Goal: Task Accomplishment & Management: Manage account settings

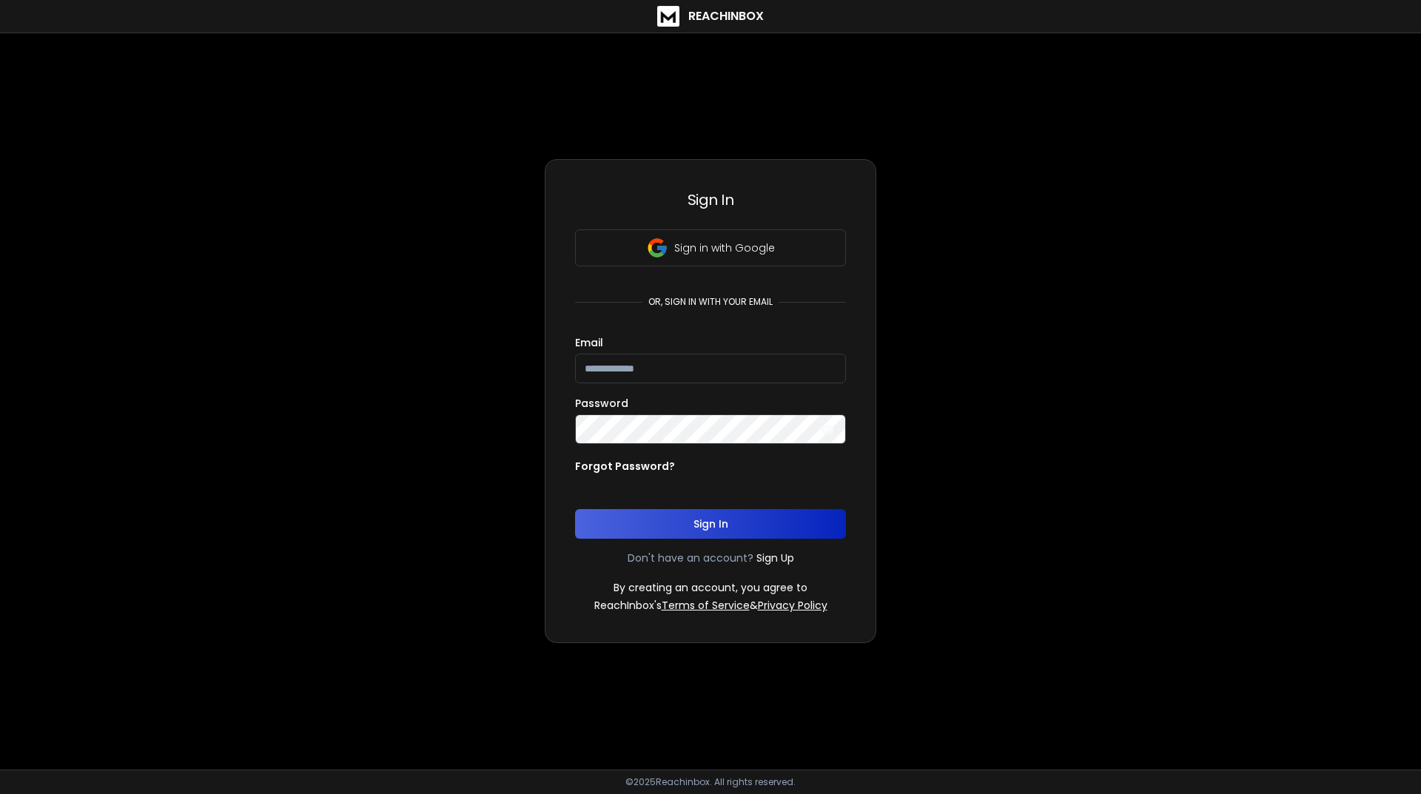
click at [651, 358] on input "email" at bounding box center [710, 369] width 271 height 30
paste input "**********"
type input "**********"
click at [769, 90] on button "Later" at bounding box center [758, 95] width 67 height 37
click at [728, 524] on button "Sign In" at bounding box center [710, 524] width 271 height 30
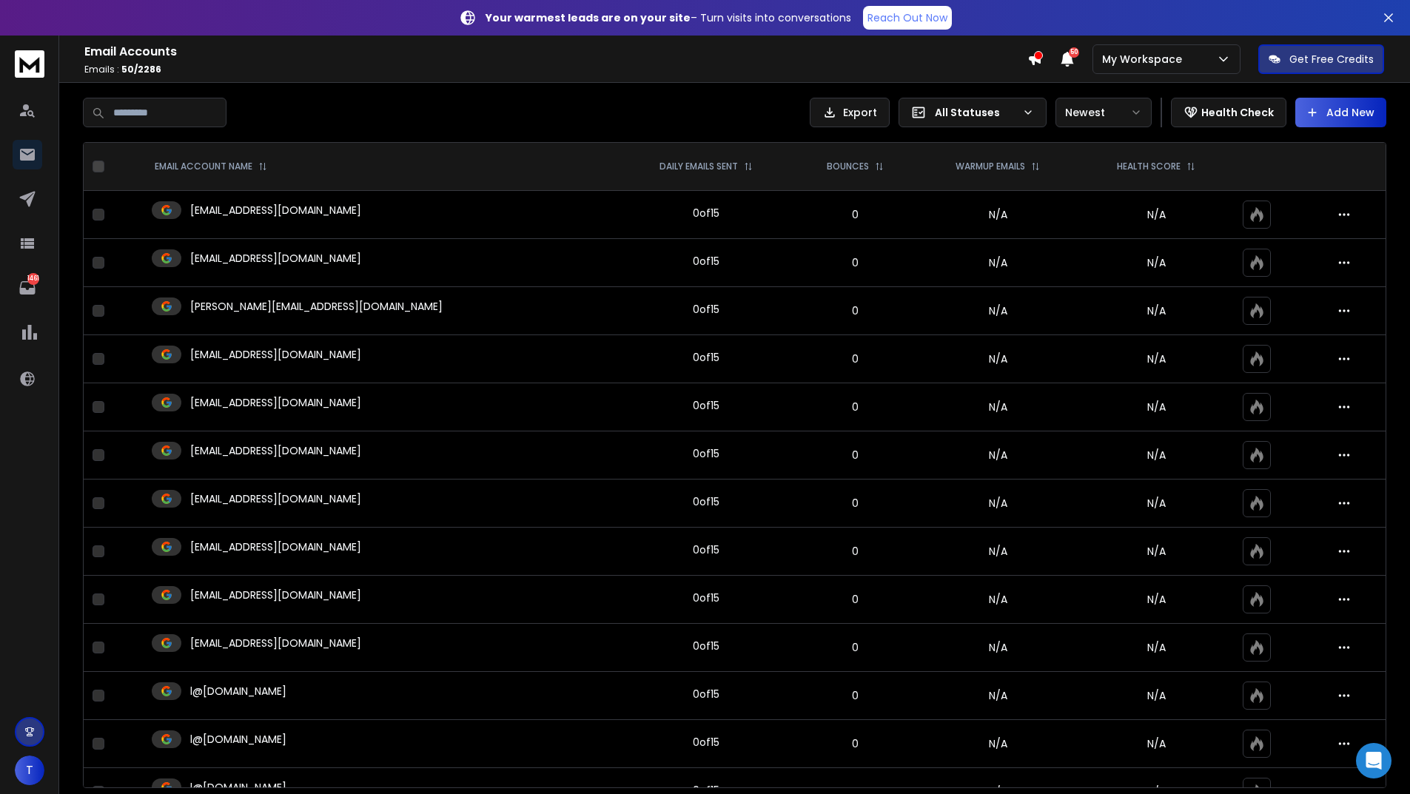
click at [1346, 101] on button "Add New" at bounding box center [1340, 113] width 91 height 30
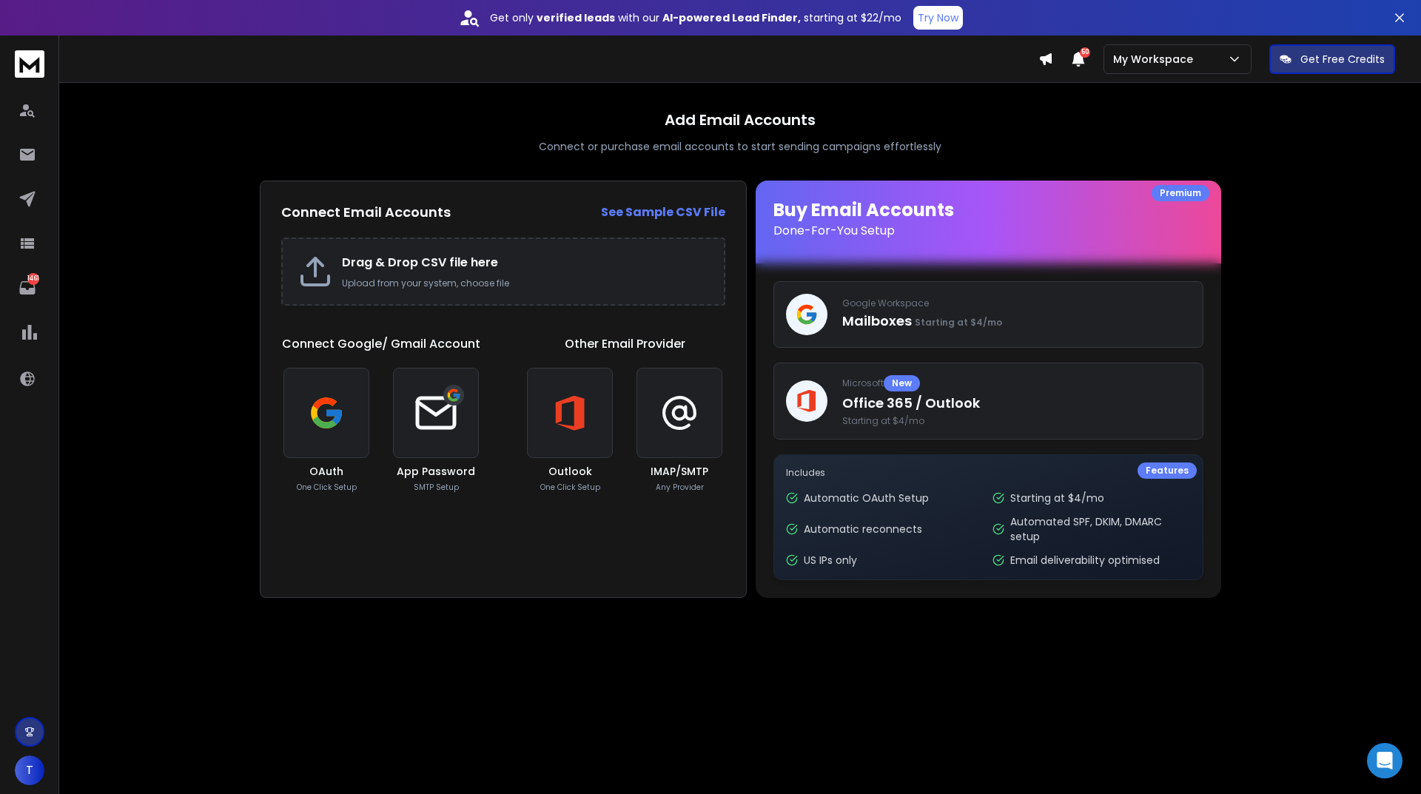
click at [362, 430] on div at bounding box center [327, 413] width 86 height 90
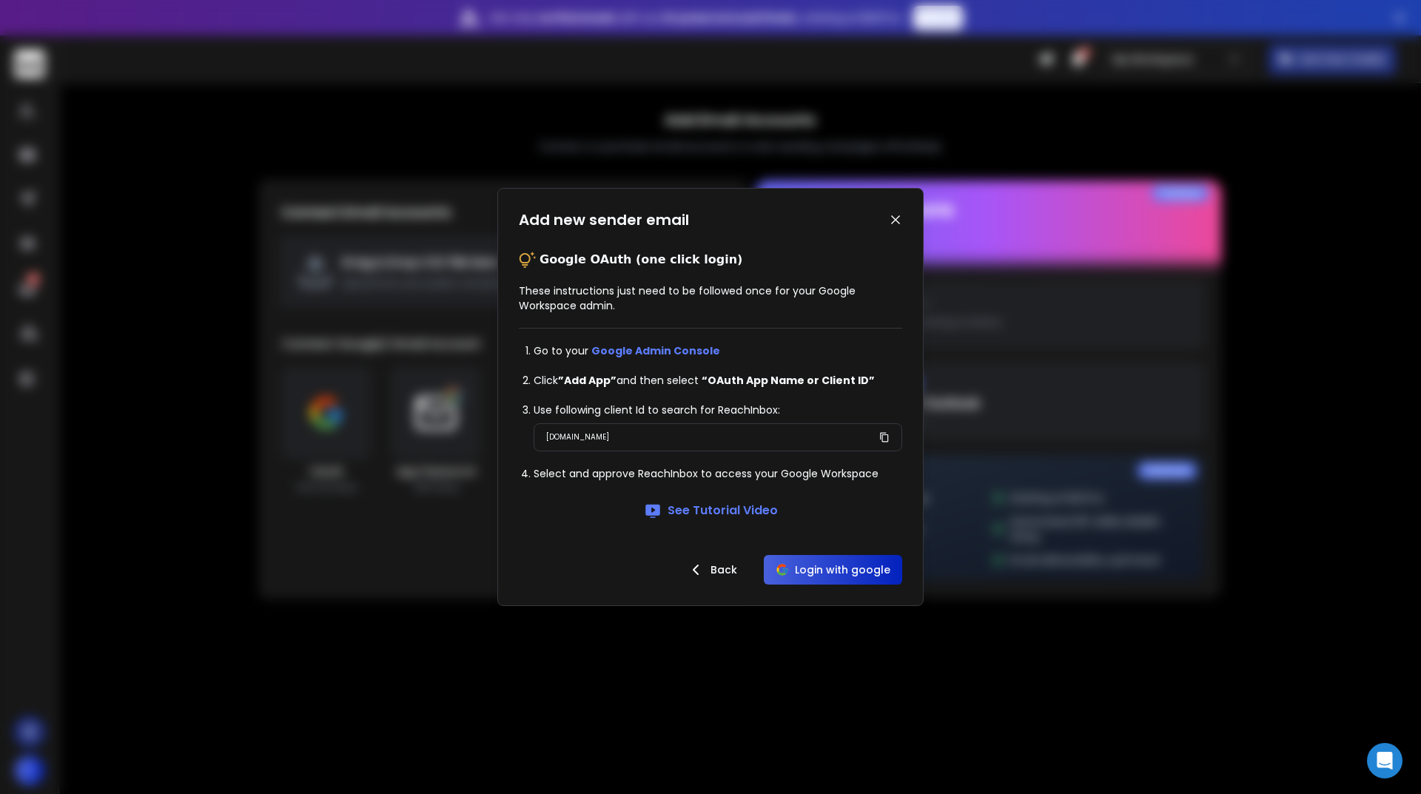
click at [822, 568] on button "Login with google" at bounding box center [833, 570] width 138 height 30
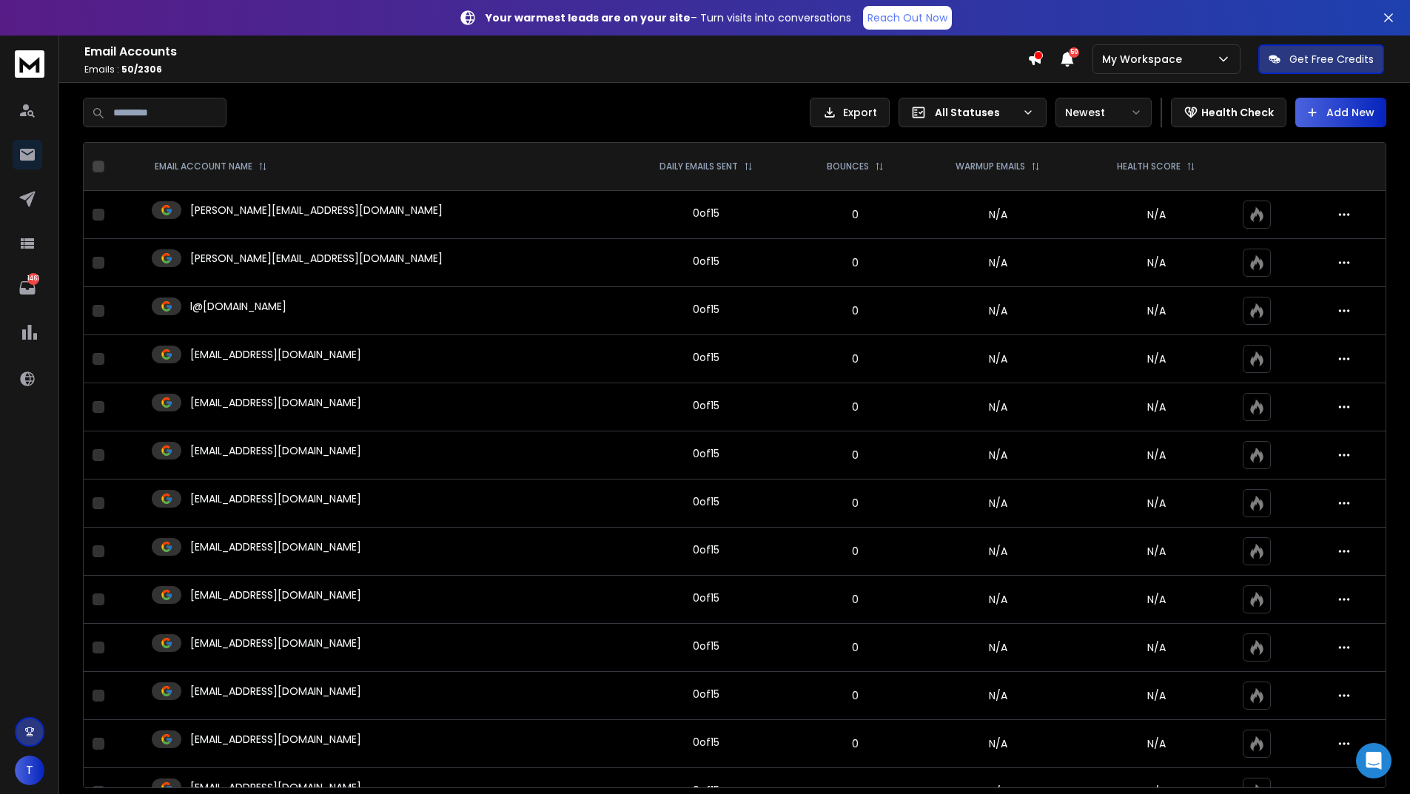
click at [1326, 117] on button "Add New" at bounding box center [1340, 113] width 91 height 30
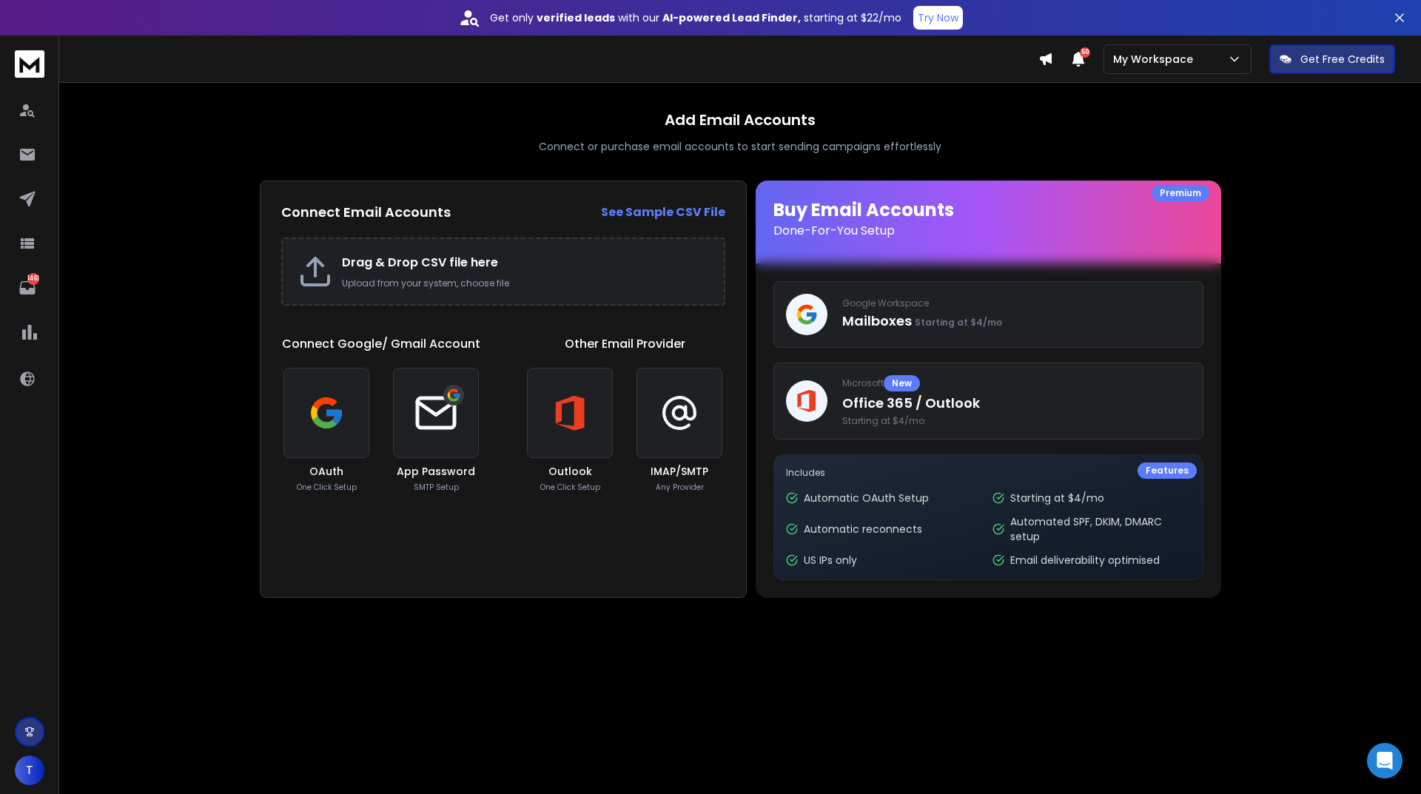
click at [347, 437] on div at bounding box center [327, 413] width 86 height 90
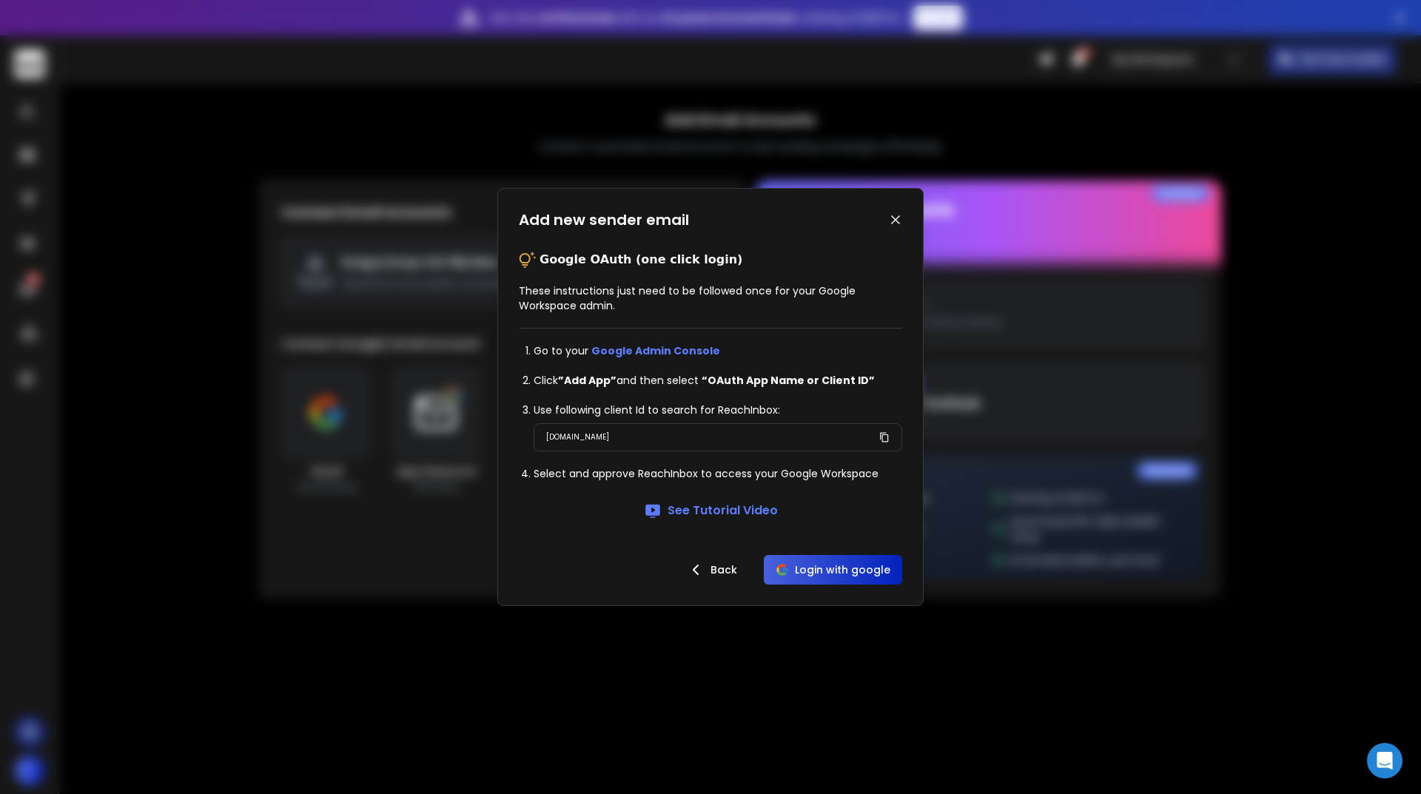
click at [856, 571] on button "Login with google" at bounding box center [833, 570] width 138 height 30
